Goal: Task Accomplishment & Management: Use online tool/utility

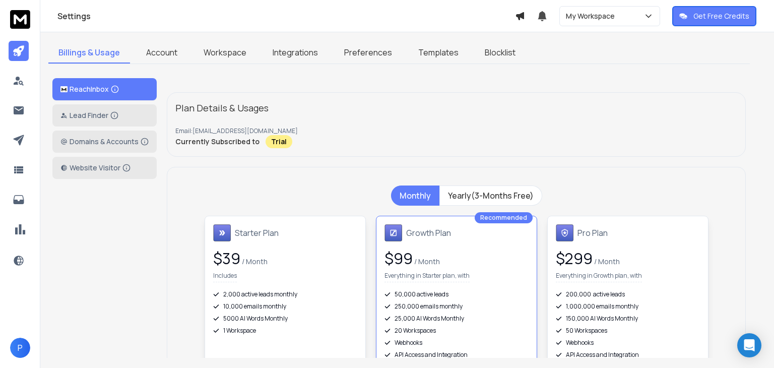
click at [9, 51] on link at bounding box center [19, 51] width 20 height 20
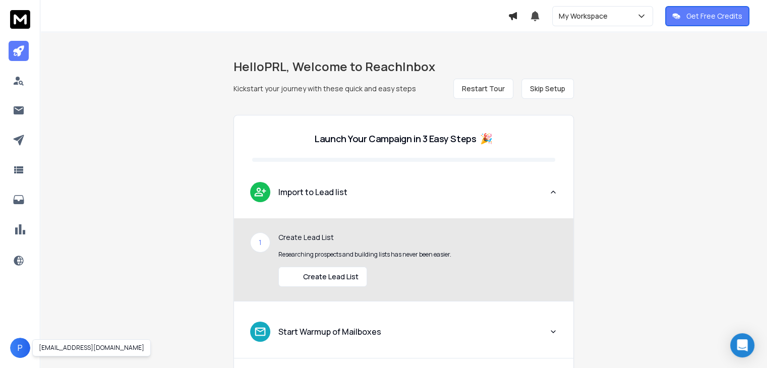
click at [24, 350] on span "P" at bounding box center [20, 348] width 20 height 20
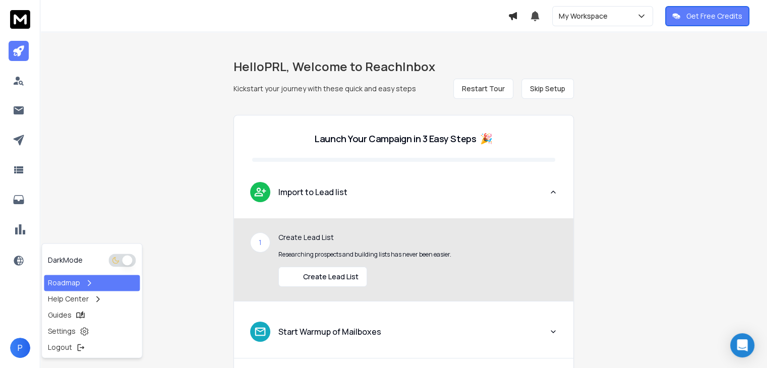
click at [116, 264] on icon at bounding box center [115, 260] width 8 height 8
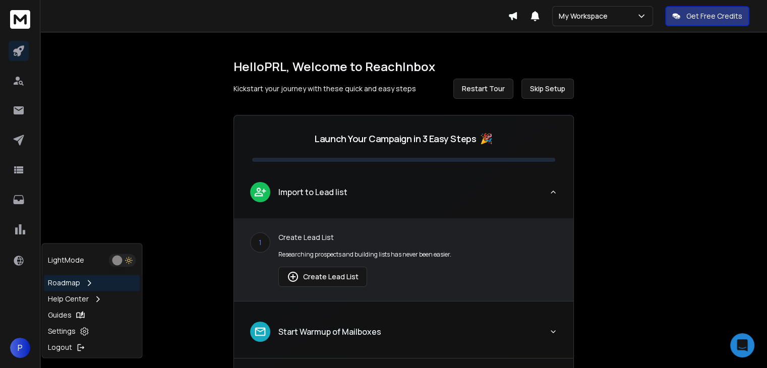
click at [147, 158] on div "Hello PRL , Welcome to ReachInbox Kickstart your journey with these quick and e…" at bounding box center [403, 236] width 694 height 389
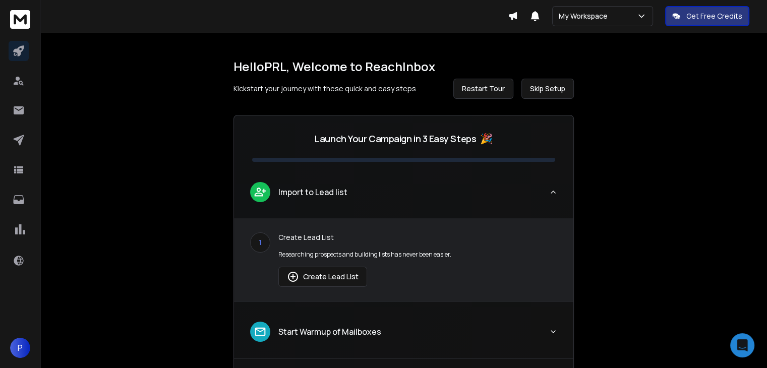
click at [138, 284] on div "Hello PRL , Welcome to ReachInbox Kickstart your journey with these quick and e…" at bounding box center [403, 236] width 694 height 389
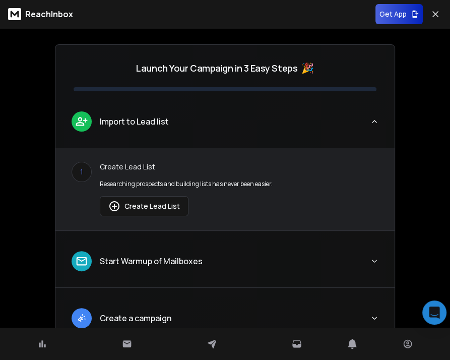
scroll to position [56, 0]
click at [142, 345] on div at bounding box center [127, 344] width 85 height 24
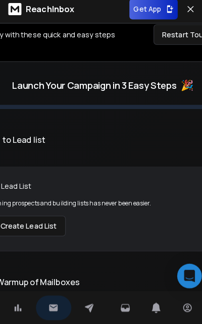
scroll to position [38, 0]
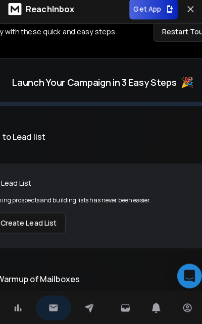
click at [18, 308] on icon at bounding box center [17, 307] width 7 height 7
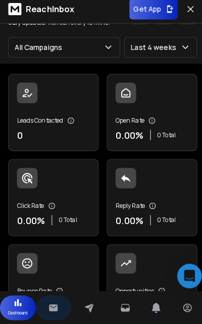
scroll to position [38, 0]
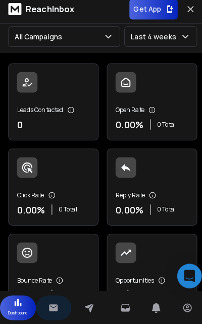
click at [55, 309] on icon at bounding box center [52, 307] width 9 height 7
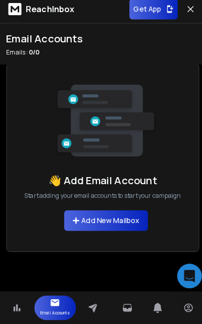
click at [20, 308] on icon at bounding box center [17, 307] width 10 height 10
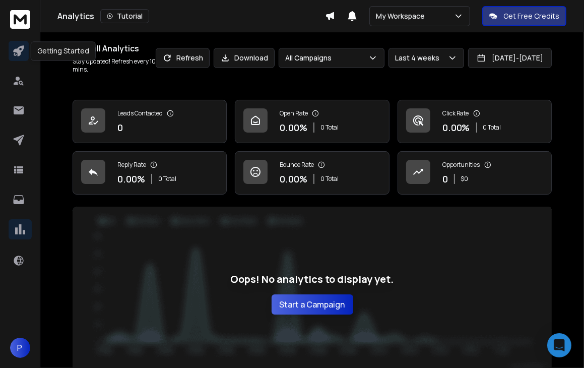
click at [24, 52] on icon at bounding box center [19, 51] width 12 height 12
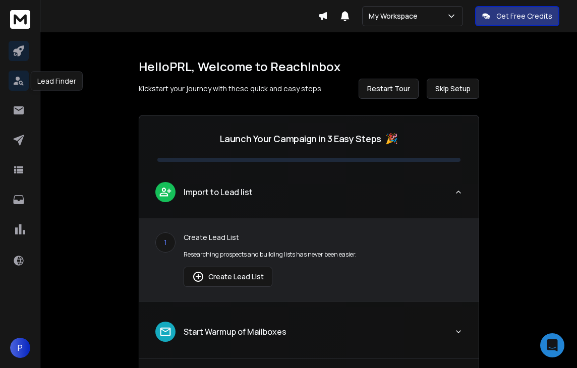
click at [20, 85] on icon at bounding box center [19, 81] width 12 height 12
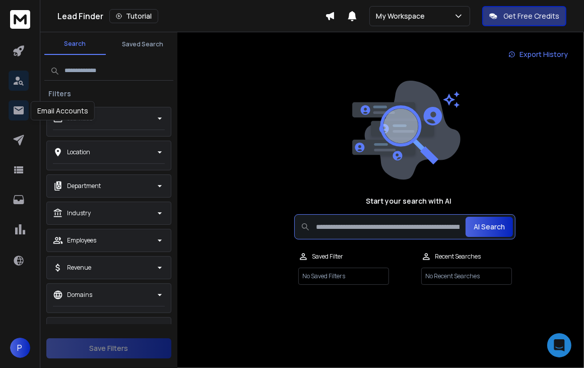
click at [23, 110] on icon at bounding box center [19, 110] width 10 height 8
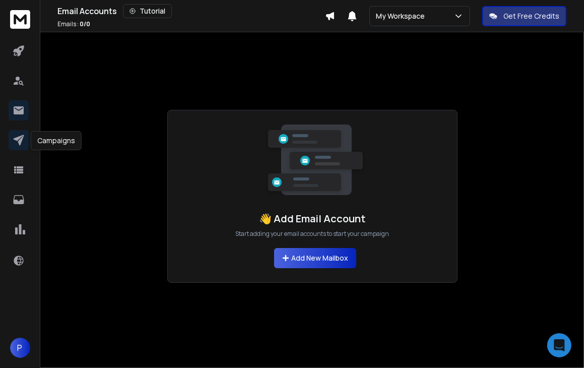
click at [25, 140] on link at bounding box center [19, 140] width 20 height 20
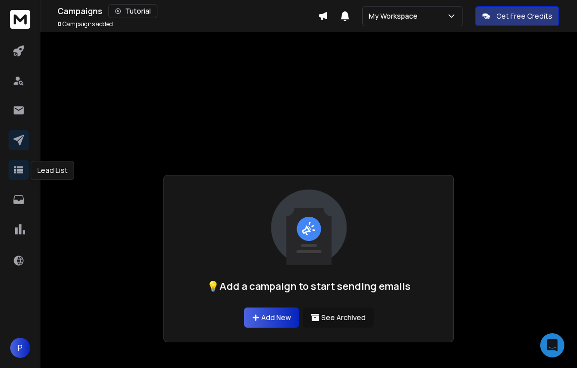
click at [24, 170] on link at bounding box center [19, 170] width 20 height 20
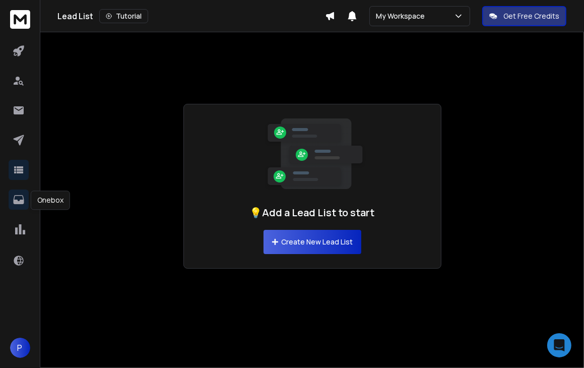
click at [26, 202] on link at bounding box center [19, 200] width 20 height 20
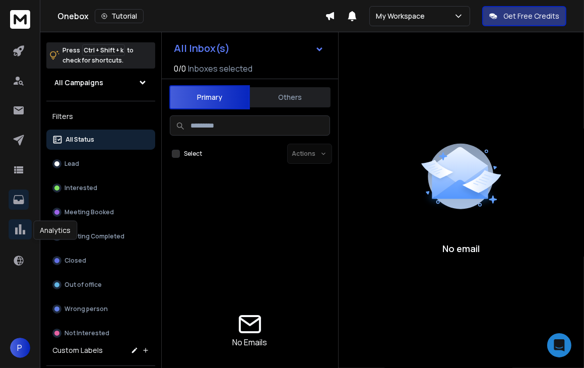
click at [27, 230] on icon at bounding box center [20, 229] width 15 height 15
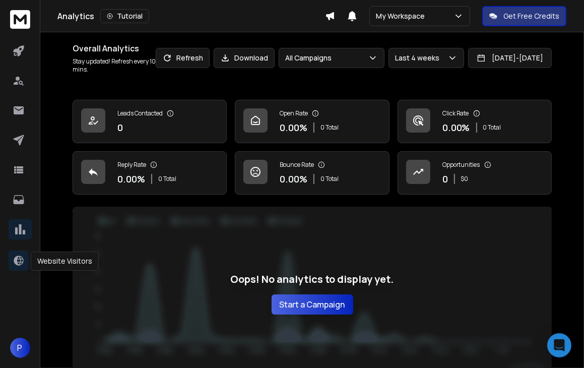
click at [28, 257] on link at bounding box center [19, 261] width 20 height 20
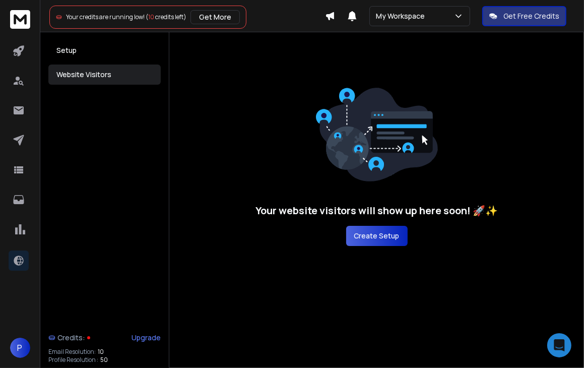
click at [87, 16] on span "Your credits are running low!" at bounding box center [105, 17] width 79 height 9
click at [82, 23] on div "Your credits are running low! ( 10 credits left) Get More" at bounding box center [148, 17] width 184 height 14
click at [219, 19] on button "Get More" at bounding box center [215, 17] width 49 height 14
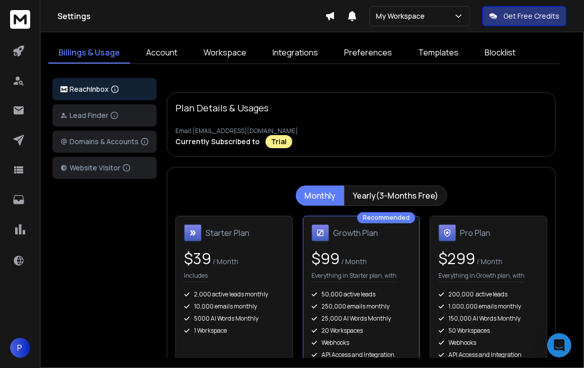
click at [103, 92] on button "ReachInbox" at bounding box center [104, 89] width 104 height 22
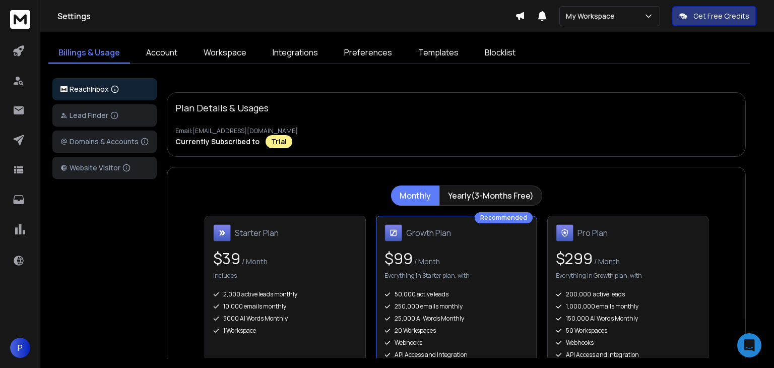
click at [153, 49] on link "Account" at bounding box center [161, 52] width 51 height 21
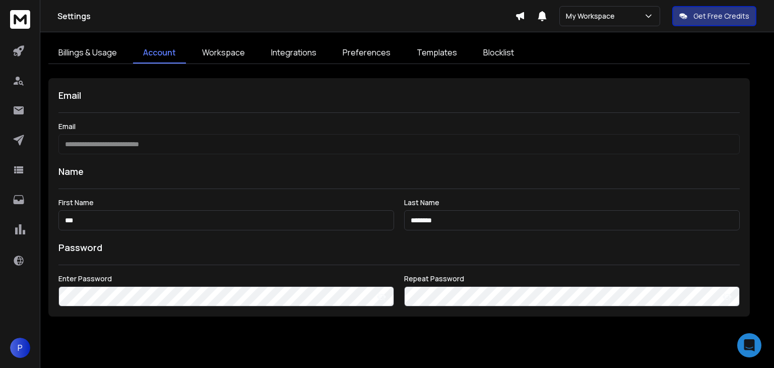
click at [202, 59] on link "Workspace" at bounding box center [223, 52] width 63 height 21
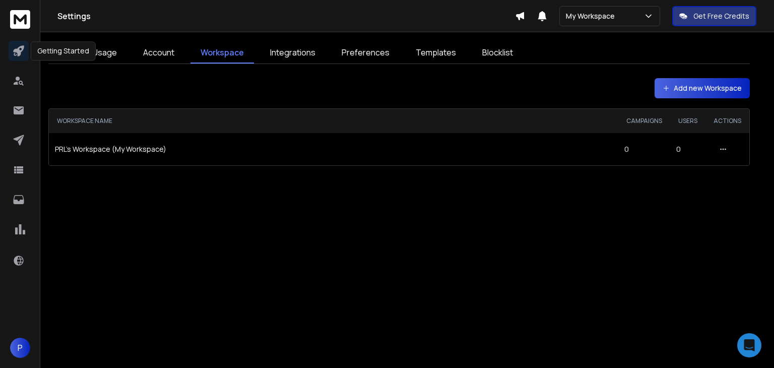
click at [25, 50] on link at bounding box center [19, 51] width 20 height 20
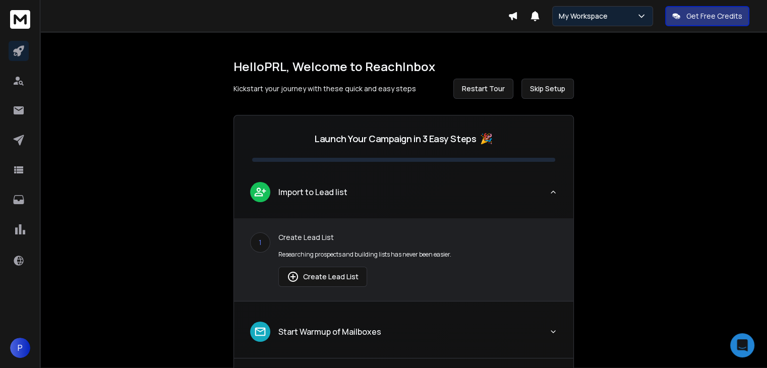
click at [575, 23] on button "My Workspace" at bounding box center [602, 16] width 101 height 20
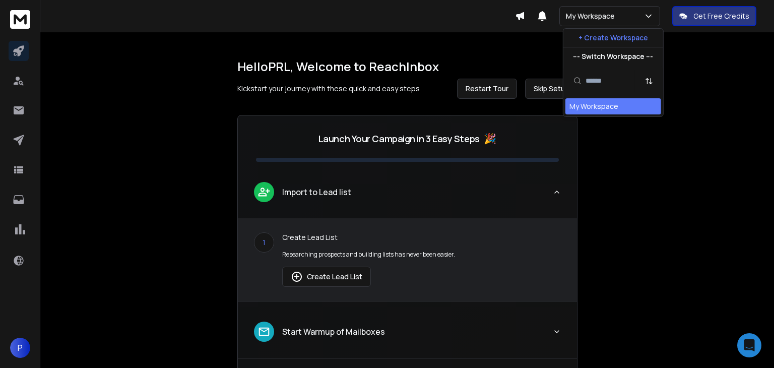
click at [589, 53] on p "--- Switch Workspace ---" at bounding box center [613, 56] width 80 height 10
click at [604, 17] on p "My Workspace" at bounding box center [592, 16] width 53 height 10
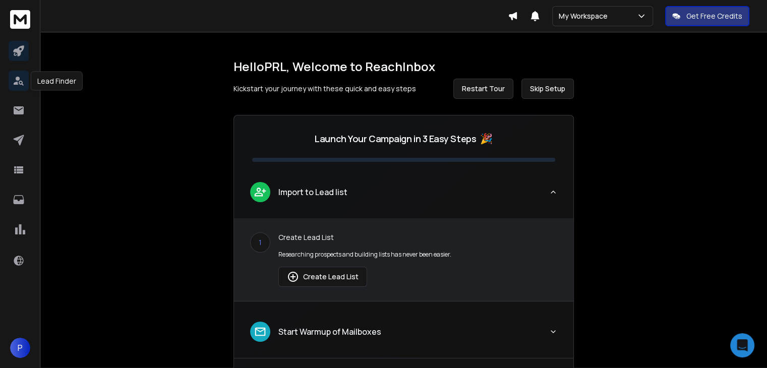
click at [24, 87] on link at bounding box center [19, 81] width 20 height 20
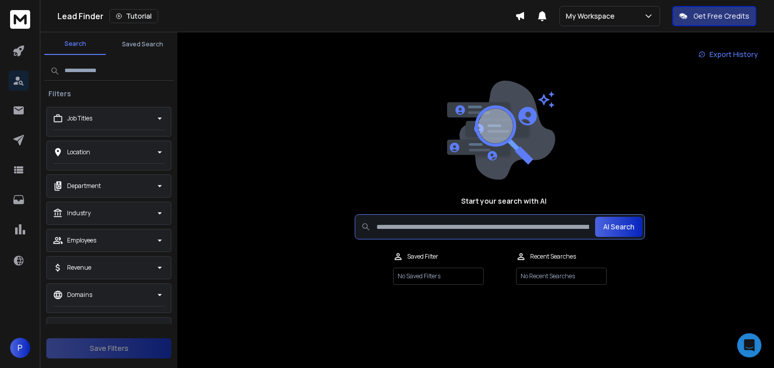
click at [383, 226] on textarea at bounding box center [483, 227] width 213 height 20
click at [398, 224] on textarea at bounding box center [483, 227] width 213 height 20
click at [404, 226] on textarea at bounding box center [483, 227] width 213 height 20
type textarea "**********"
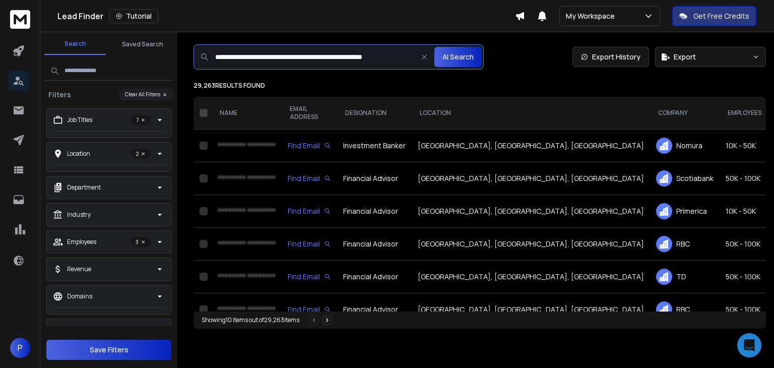
click at [412, 196] on td "[GEOGRAPHIC_DATA], [GEOGRAPHIC_DATA], [GEOGRAPHIC_DATA]" at bounding box center [531, 211] width 238 height 33
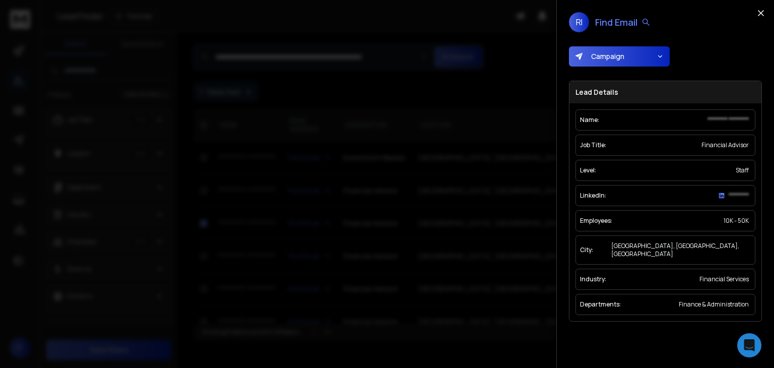
click at [757, 13] on icon "button" at bounding box center [761, 13] width 10 height 10
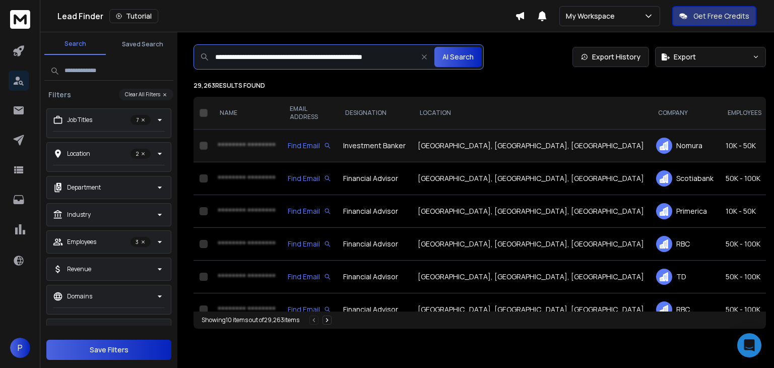
click at [313, 146] on div "Find Email" at bounding box center [309, 146] width 43 height 10
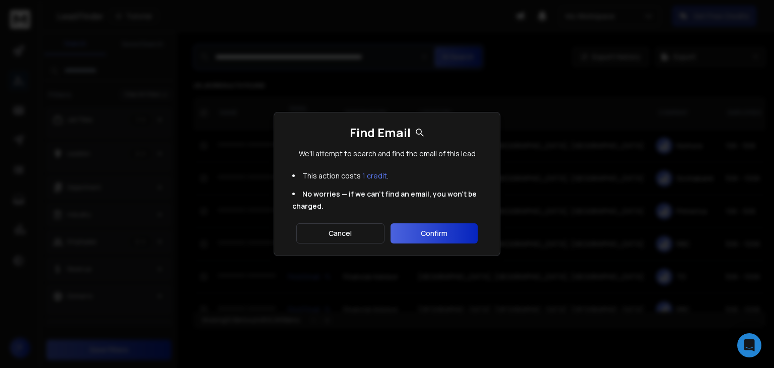
click at [399, 156] on p "We'll attempt to search and find the email of this lead" at bounding box center [387, 154] width 177 height 10
click at [425, 154] on p "We'll attempt to search and find the email of this lead" at bounding box center [387, 154] width 177 height 10
click at [412, 163] on div "Find Email We'll attempt to search and find the email of this lead This action …" at bounding box center [387, 183] width 226 height 143
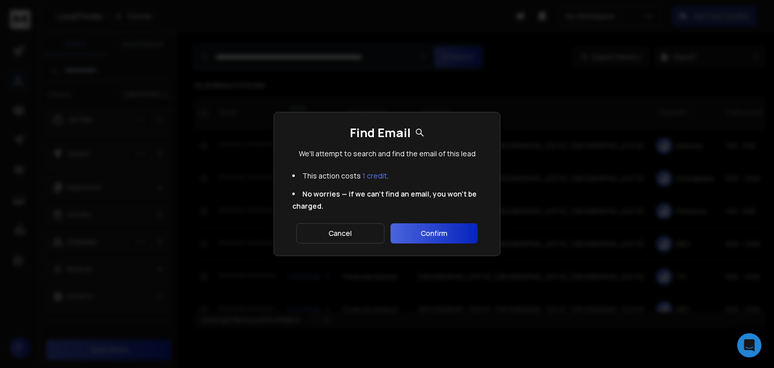
click at [416, 236] on button "Confirm" at bounding box center [434, 233] width 87 height 20
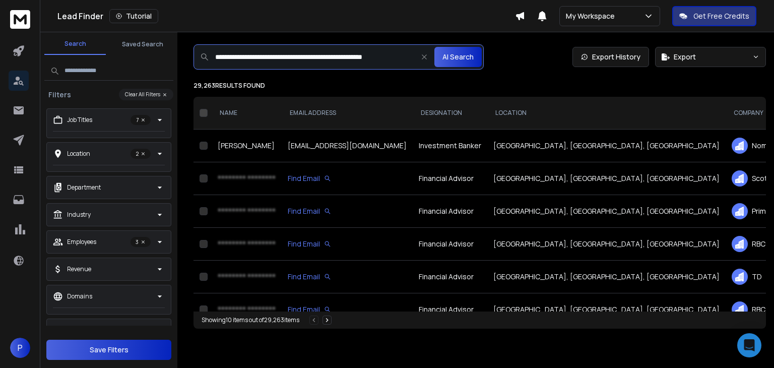
click at [129, 48] on button "Saved Search" at bounding box center [143, 44] width 62 height 20
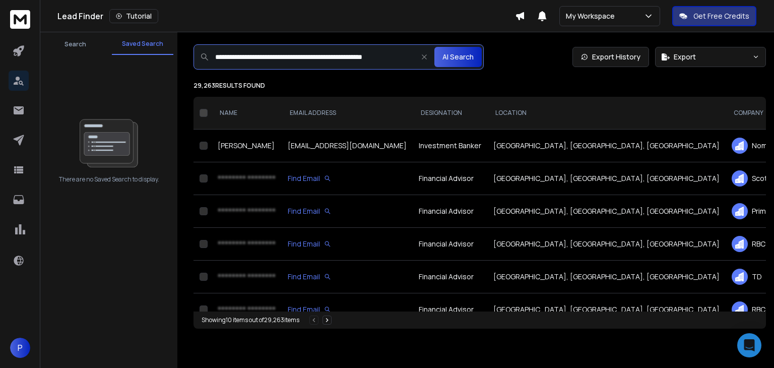
click at [86, 48] on button "Search" at bounding box center [75, 44] width 62 height 20
click at [142, 43] on button "Saved Search" at bounding box center [143, 44] width 62 height 21
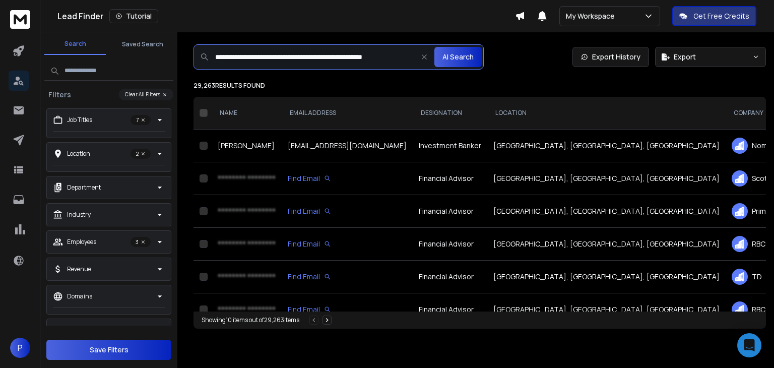
click at [87, 46] on button "Search" at bounding box center [75, 44] width 62 height 21
click at [183, 72] on div "**********" at bounding box center [387, 184] width 774 height 368
click at [185, 71] on div "**********" at bounding box center [387, 184] width 774 height 368
